Goal: Task Accomplishment & Management: Manage account settings

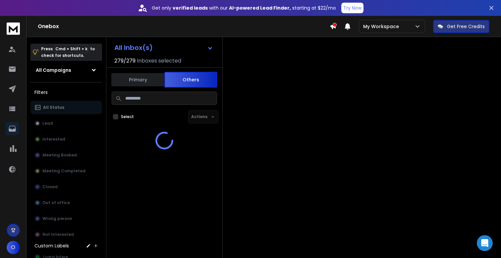
click at [181, 81] on button "Others" at bounding box center [190, 80] width 53 height 16
drag, startPoint x: 182, startPoint y: 80, endPoint x: 172, endPoint y: 79, distance: 9.9
click at [178, 80] on button "Others" at bounding box center [190, 80] width 53 height 16
click at [135, 76] on button "Primary" at bounding box center [137, 80] width 53 height 15
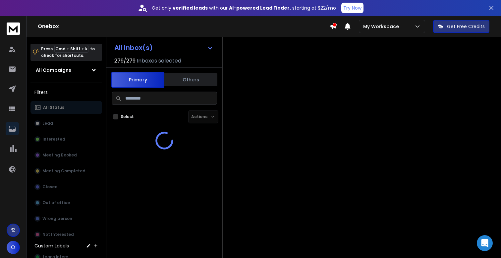
click at [135, 78] on button "Primary" at bounding box center [137, 80] width 53 height 16
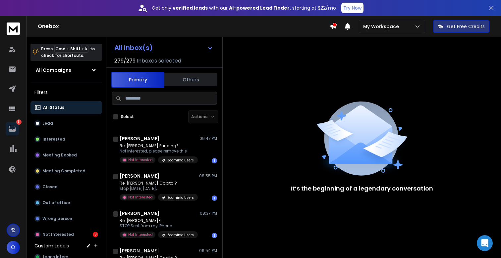
click at [198, 146] on div "Re: [PERSON_NAME] Funding? Not interested, please remove this Not Interested Zo…" at bounding box center [168, 153] width 97 height 20
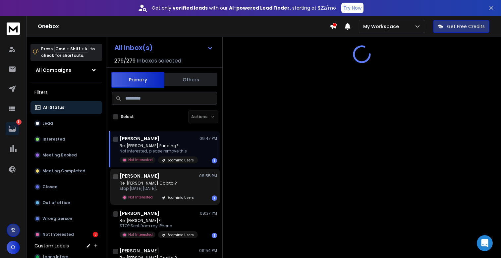
click at [199, 204] on div "[PERSON_NAME] 08:55 PM Re: [PERSON_NAME] Capital? stop [DATE][DATE], Not Intere…" at bounding box center [164, 187] width 109 height 36
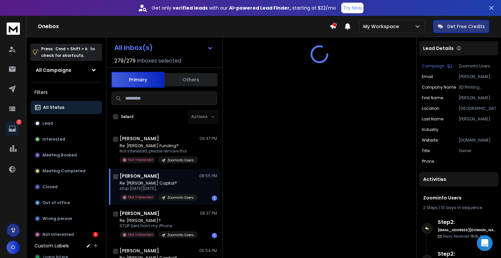
click at [199, 204] on div "[PERSON_NAME] 08:55 PM Re: [PERSON_NAME] Capital? stop [DATE][DATE], Not Intere…" at bounding box center [164, 187] width 109 height 36
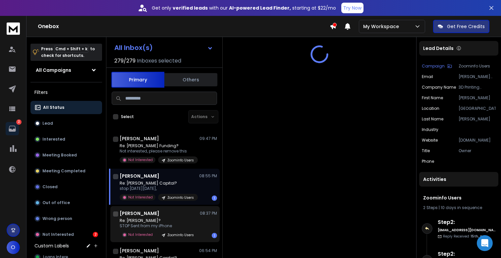
click at [187, 221] on p "Re: [PERSON_NAME]?" at bounding box center [159, 220] width 78 height 5
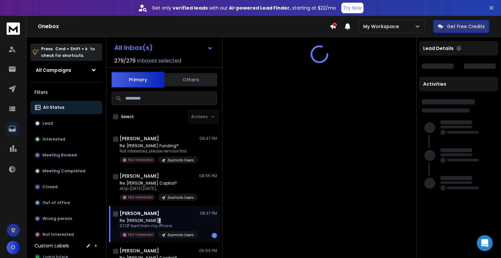
drag, startPoint x: 187, startPoint y: 221, endPoint x: 178, endPoint y: 222, distance: 9.0
click at [185, 222] on p "Re: [PERSON_NAME]?" at bounding box center [159, 220] width 78 height 5
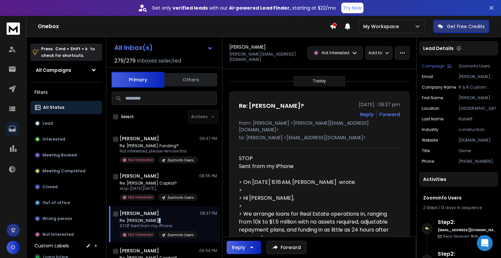
click at [177, 73] on button "Others" at bounding box center [190, 80] width 53 height 15
drag, startPoint x: 177, startPoint y: 73, endPoint x: 172, endPoint y: 72, distance: 5.1
click at [176, 73] on button "Others" at bounding box center [190, 80] width 53 height 15
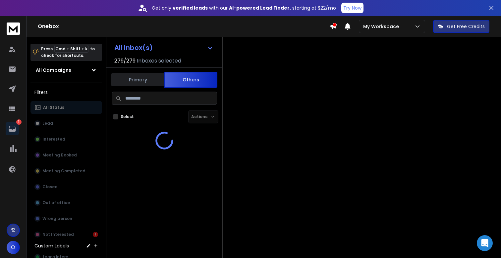
click at [132, 71] on div "All Inbox(s) 279 / 279 Inboxes selected Primary Others Select Actions" at bounding box center [164, 166] width 116 height 258
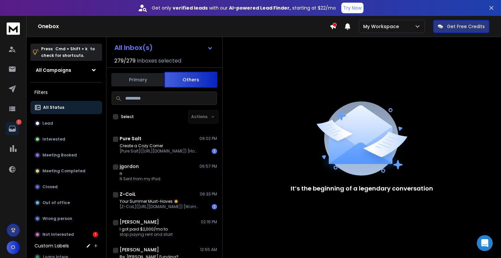
click at [128, 76] on button "Primary" at bounding box center [137, 80] width 53 height 15
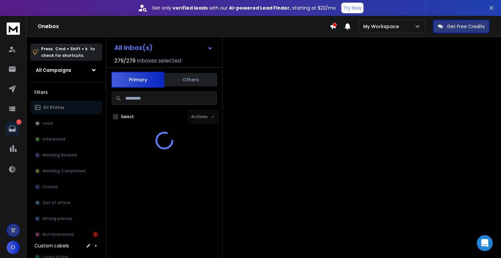
click at [128, 76] on button "Primary" at bounding box center [137, 80] width 53 height 16
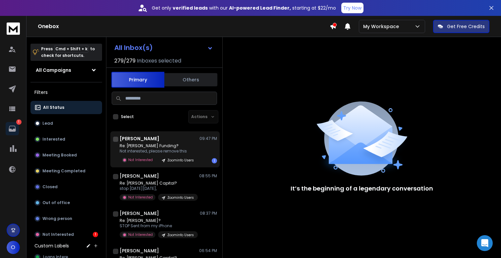
click at [188, 146] on p "Re: [PERSON_NAME] Funding?" at bounding box center [159, 145] width 78 height 5
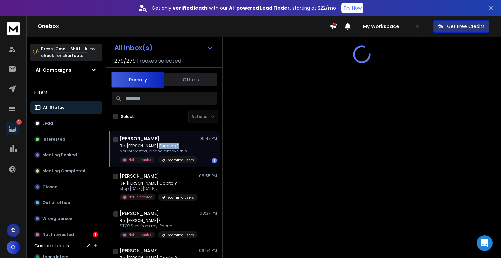
click at [188, 146] on p "Re: [PERSON_NAME] Funding?" at bounding box center [159, 145] width 78 height 5
